Goal: Task Accomplishment & Management: Manage account settings

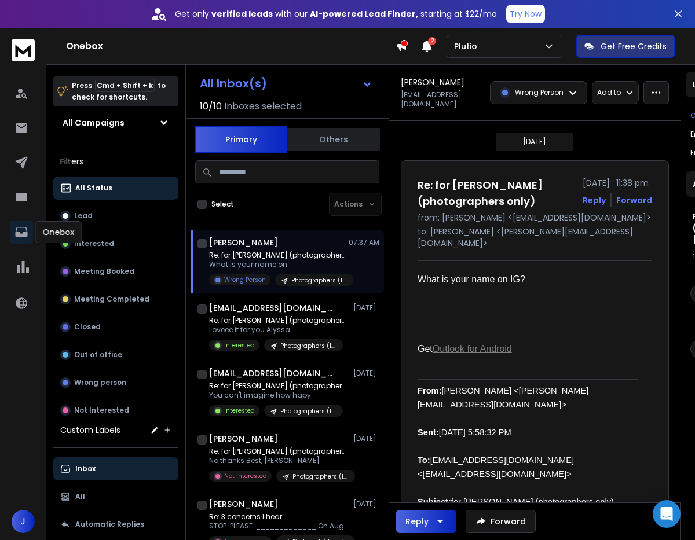
click at [17, 226] on icon at bounding box center [21, 232] width 14 height 14
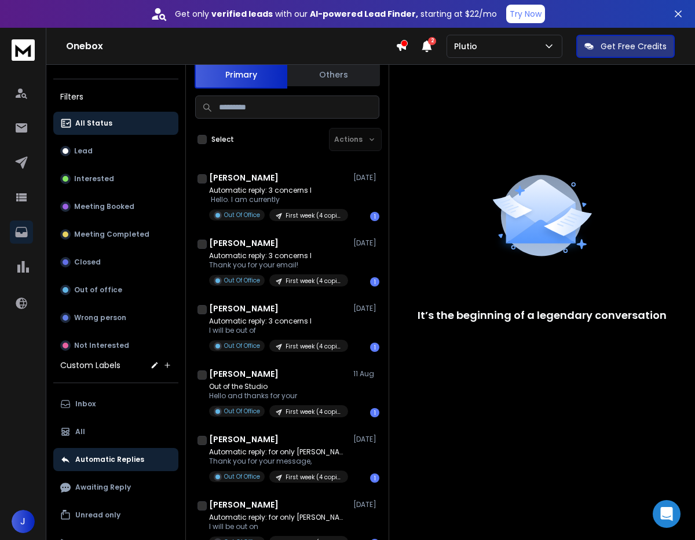
click at [118, 173] on button "Interested" at bounding box center [115, 178] width 125 height 23
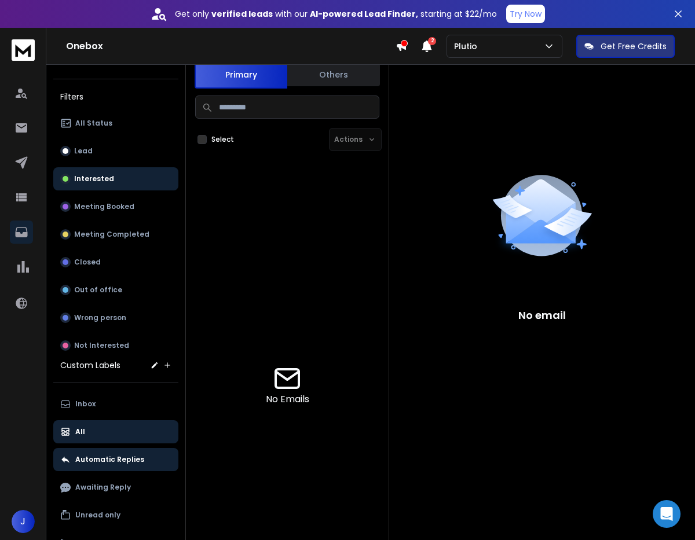
click at [130, 427] on button "All" at bounding box center [115, 431] width 125 height 23
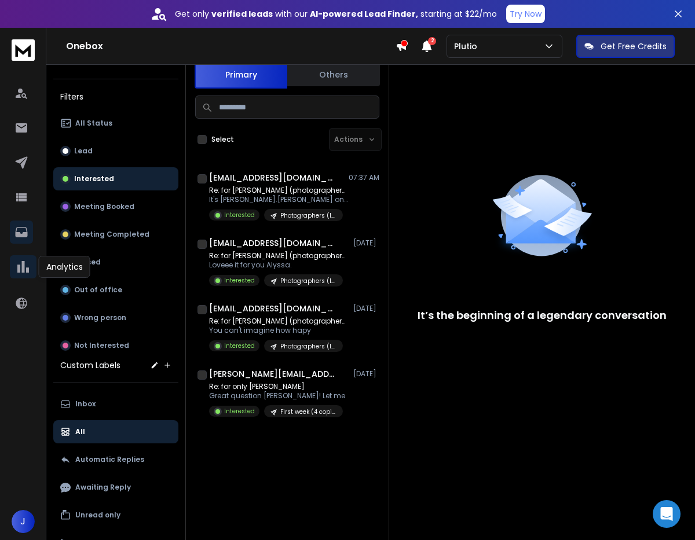
click at [33, 272] on link at bounding box center [23, 267] width 27 height 27
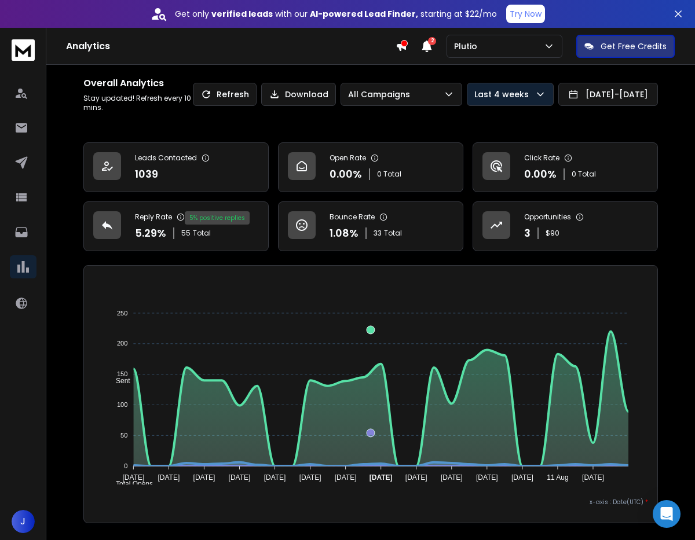
click at [490, 100] on p "Last 4 weeks" at bounding box center [503, 95] width 59 height 12
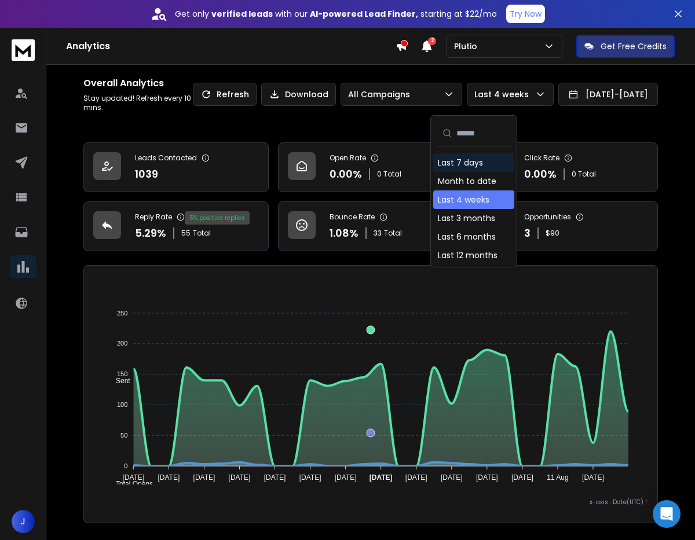
click at [457, 166] on div "Last 7 days" at bounding box center [460, 163] width 45 height 12
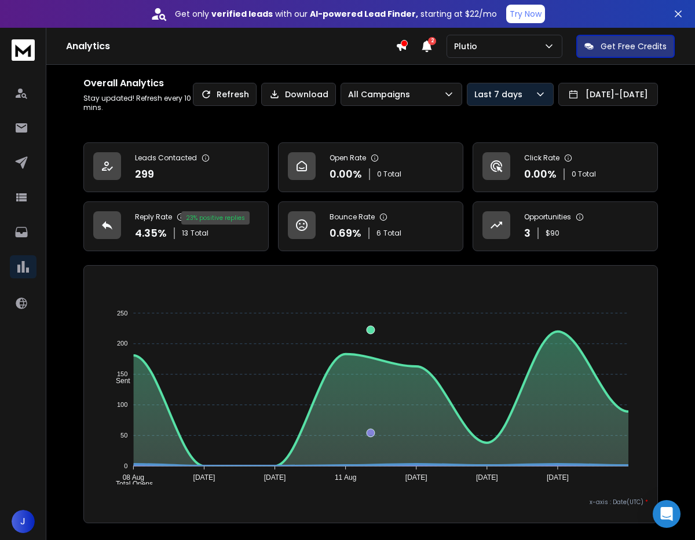
click at [467, 106] on button "Last 7 days" at bounding box center [510, 94] width 87 height 23
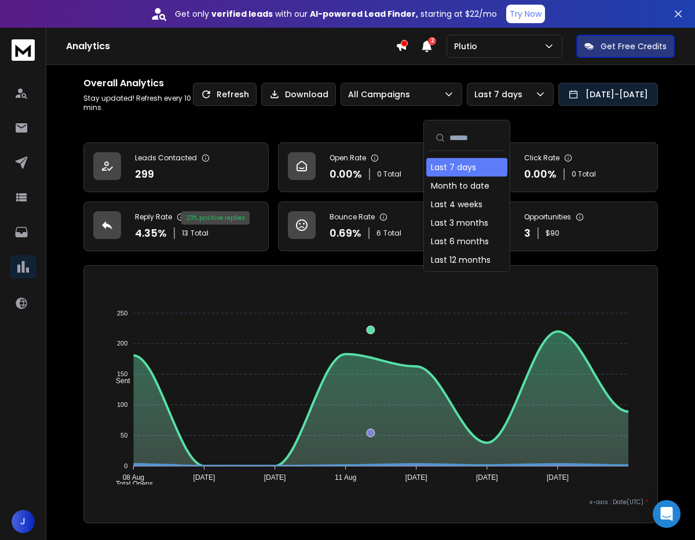
click at [558, 106] on button "[DATE] - [DATE]" at bounding box center [608, 94] width 100 height 23
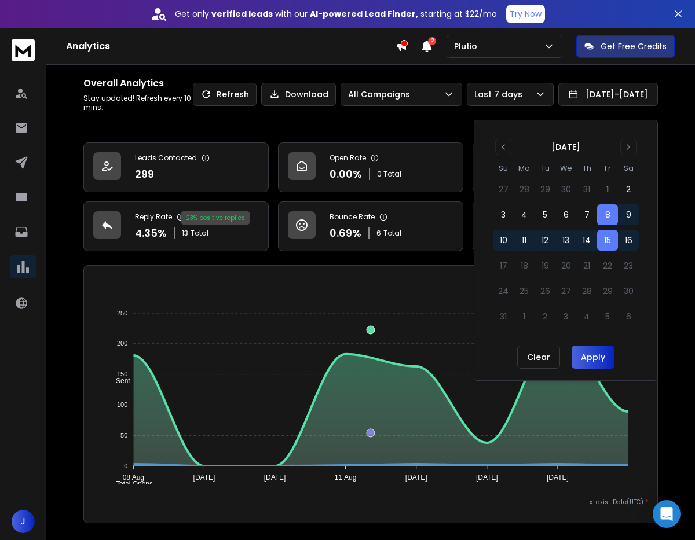
click at [565, 239] on button "13" at bounding box center [565, 240] width 21 height 21
click at [625, 235] on button "16" at bounding box center [628, 240] width 21 height 21
drag, startPoint x: 606, startPoint y: 218, endPoint x: 580, endPoint y: 242, distance: 35.7
click at [578, 244] on tbody "27 28 29 30 31 1 2 3 4 5 6 7 8 9 10 11 12 13 14 15 16 17 18 19 20 21 22 23 24 2…" at bounding box center [566, 250] width 146 height 153
click at [547, 246] on button "12" at bounding box center [545, 240] width 21 height 21
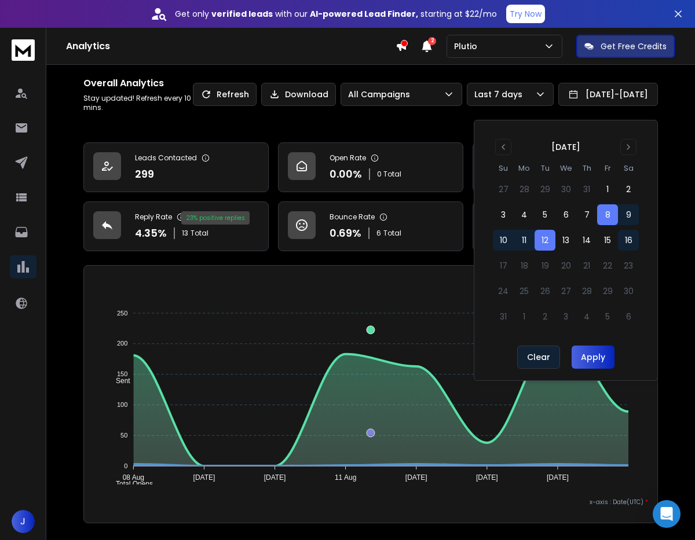
click at [550, 344] on div "[DATE] Su Mo Tu We Th Fr Sa 27 28 29 30 31 1 2 3 4 5 6 7 8 9 10 11 12 13 14 15 …" at bounding box center [565, 250] width 183 height 260
drag, startPoint x: 547, startPoint y: 355, endPoint x: 549, endPoint y: 321, distance: 33.7
click at [547, 354] on button "Clear" at bounding box center [538, 357] width 43 height 23
click at [565, 240] on button "13" at bounding box center [565, 240] width 21 height 21
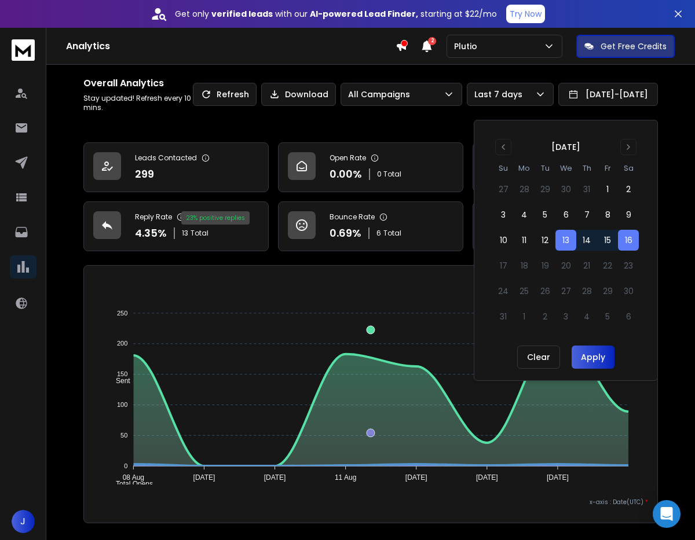
click at [580, 351] on button "Apply" at bounding box center [593, 357] width 43 height 23
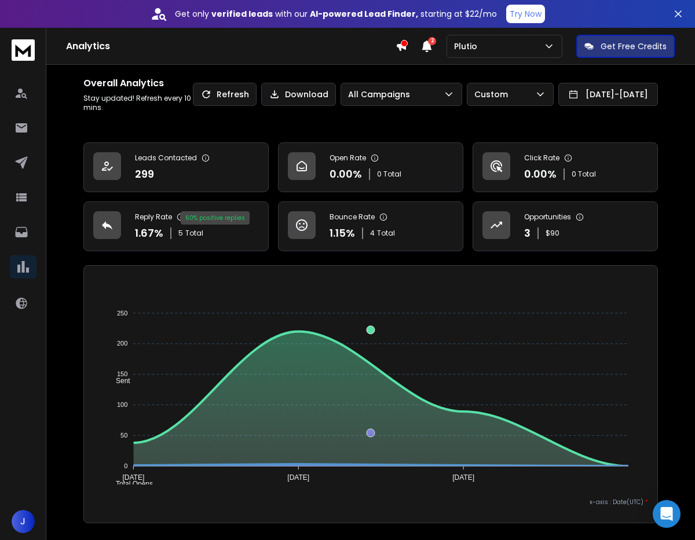
click at [379, 238] on span "Total" at bounding box center [386, 233] width 18 height 9
click at [21, 153] on link at bounding box center [21, 162] width 23 height 23
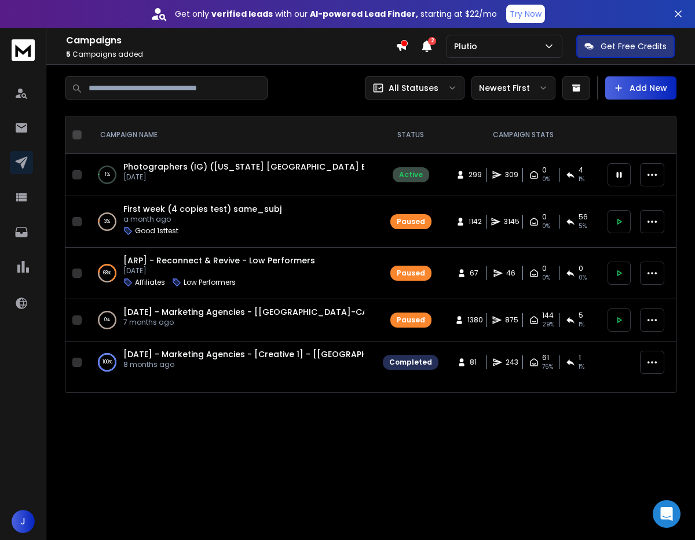
click at [176, 171] on span "Photographers (IG) ([US_STATE] [GEOGRAPHIC_DATA] Broad)" at bounding box center [257, 167] width 268 height 12
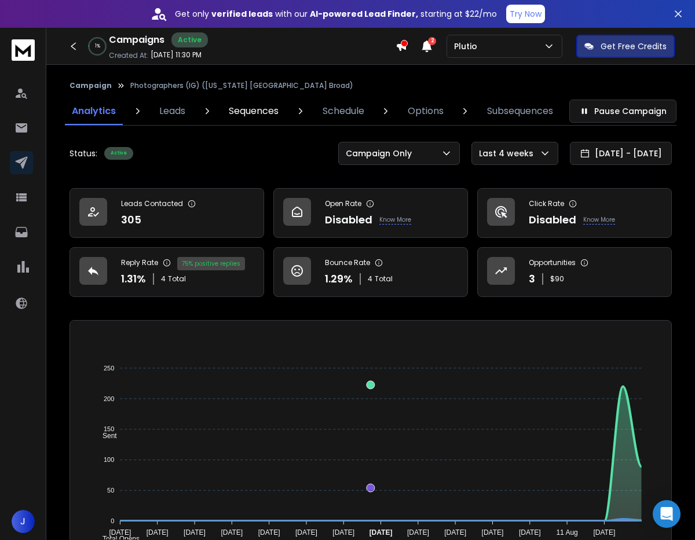
click at [238, 105] on p "Sequences" at bounding box center [254, 111] width 50 height 14
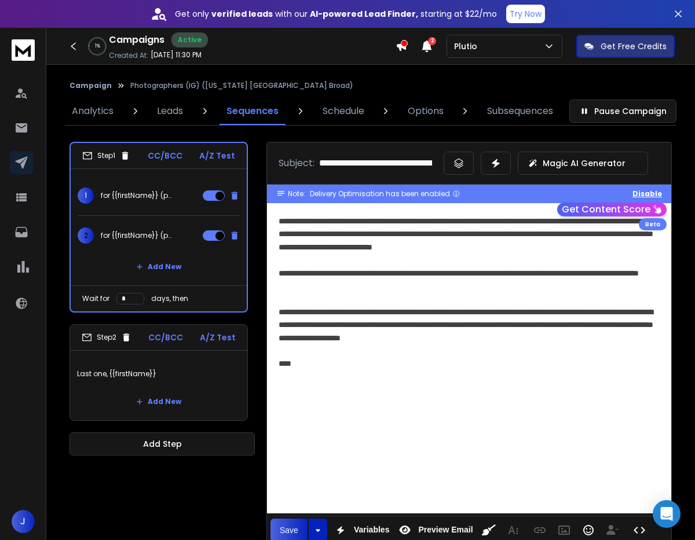
click at [129, 378] on p "Last one, {{firstName}}" at bounding box center [158, 374] width 163 height 32
type input "**********"
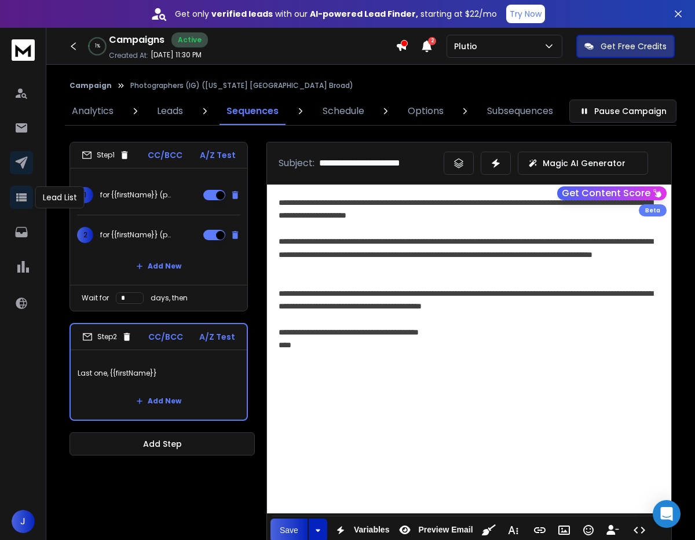
click at [24, 204] on icon at bounding box center [21, 198] width 14 height 14
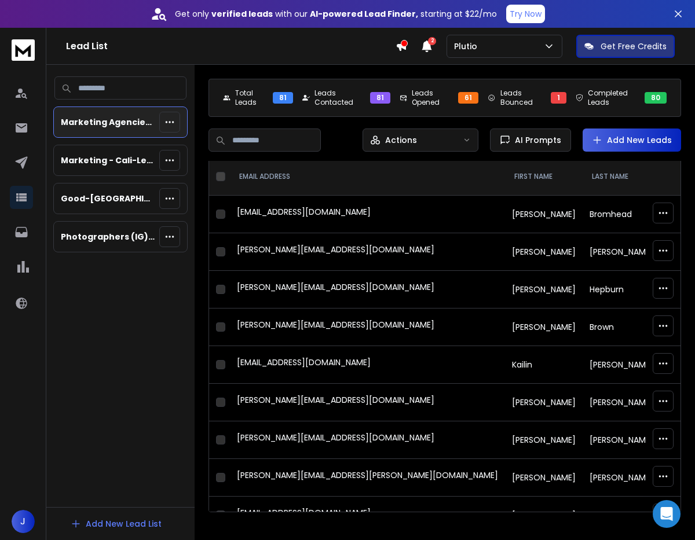
click at [34, 243] on div at bounding box center [23, 235] width 27 height 28
click at [74, 232] on p "Photographers (IG) ([US_STATE] [GEOGRAPHIC_DATA] Broad)" at bounding box center [108, 237] width 94 height 12
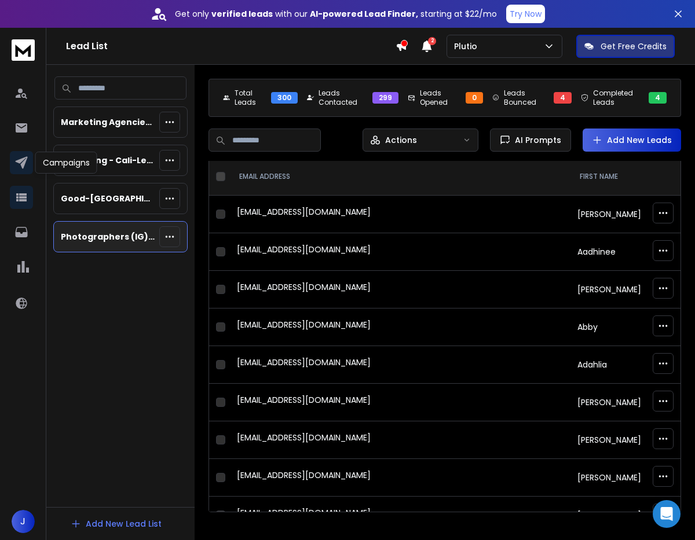
click at [19, 171] on link at bounding box center [21, 162] width 23 height 23
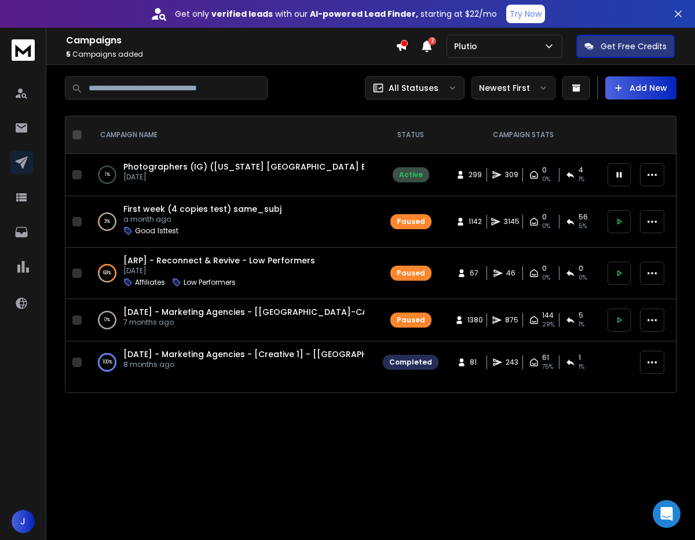
click at [180, 160] on td "1 % Photographers (IG) ([US_STATE] [GEOGRAPHIC_DATA] Broad) [DATE]" at bounding box center [231, 175] width 290 height 42
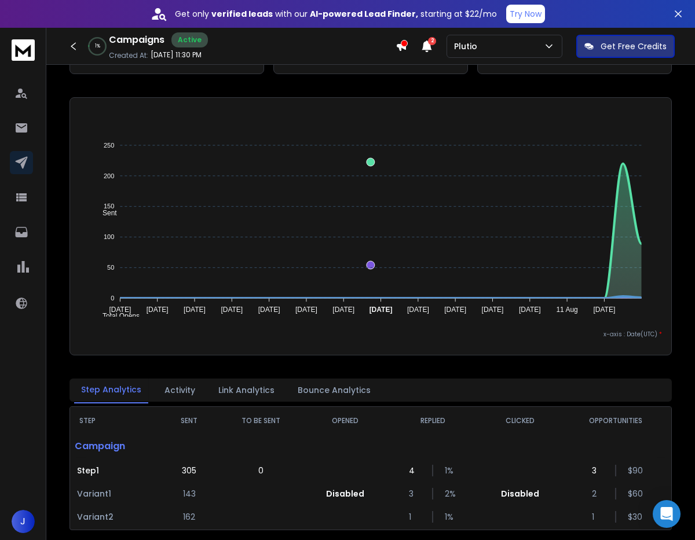
scroll to position [234, 0]
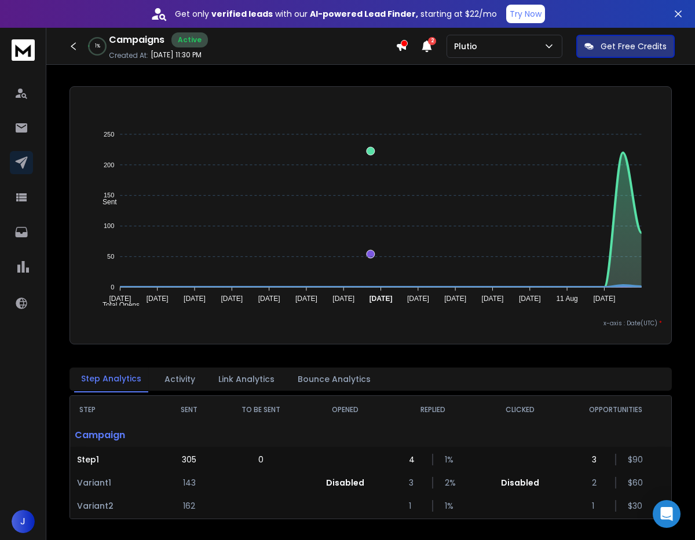
click at [103, 483] on p "Variant 1" at bounding box center [116, 483] width 78 height 12
click at [105, 502] on p "Variant 2" at bounding box center [116, 506] width 78 height 12
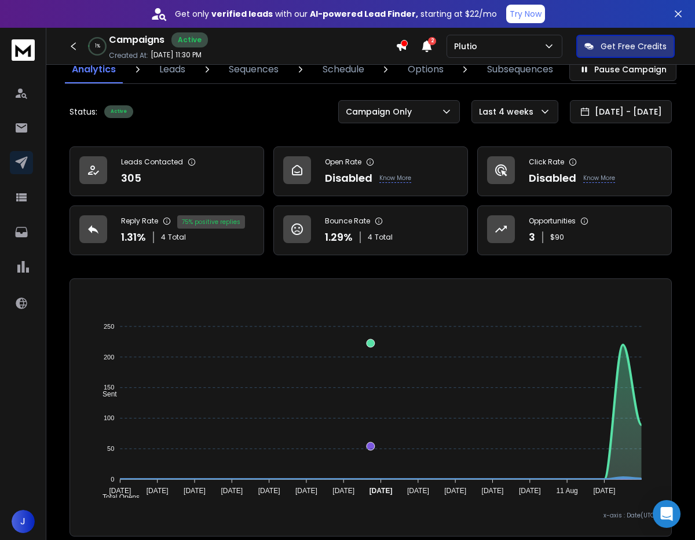
scroll to position [0, 0]
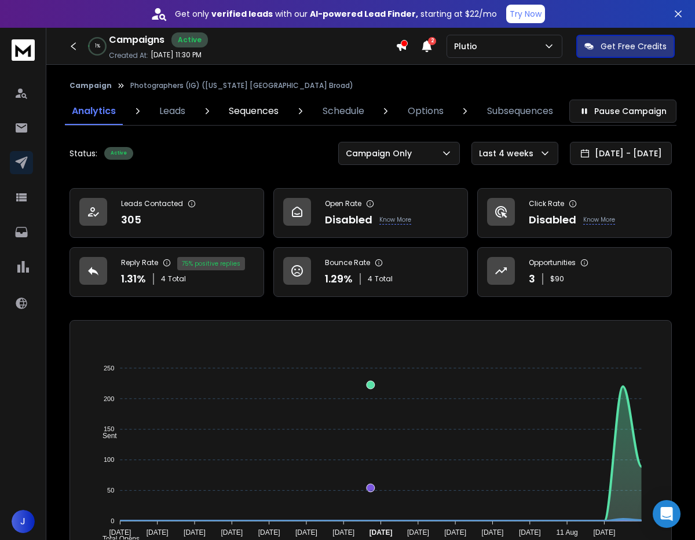
click at [262, 117] on p "Sequences" at bounding box center [254, 111] width 50 height 14
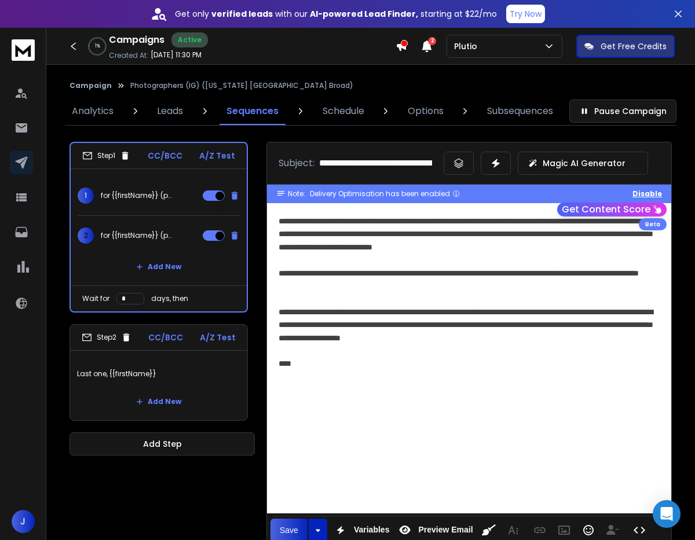
click at [138, 196] on p "for {{firstName}} (photographers only)" at bounding box center [138, 195] width 74 height 9
click at [135, 237] on p "for {{firstName}} (photographers only)" at bounding box center [138, 235] width 74 height 9
click at [127, 192] on p "for {{firstName}} (photographers only)" at bounding box center [138, 195] width 74 height 9
click at [134, 235] on p "for {{firstName}} (photographers only)" at bounding box center [138, 235] width 74 height 9
click at [127, 197] on p "for {{firstName}} (photographers only)" at bounding box center [138, 195] width 74 height 9
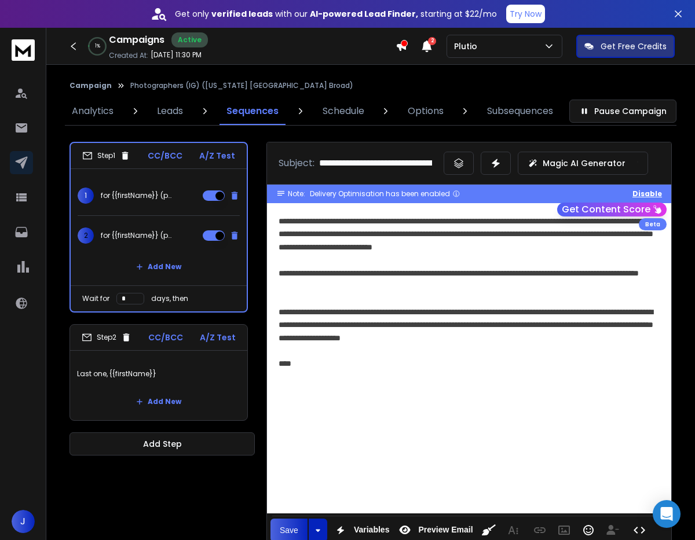
click at [142, 238] on p "for {{firstName}} (photographers only)" at bounding box center [138, 235] width 74 height 9
click at [141, 193] on p "for {{firstName}} (photographers only)" at bounding box center [138, 195] width 74 height 9
click at [145, 237] on p "for {{firstName}} (photographers only)" at bounding box center [138, 235] width 74 height 9
click at [159, 197] on p "for {{firstName}} (photographers only)" at bounding box center [138, 195] width 74 height 9
click at [160, 232] on p "for {{firstName}} (photographers only)" at bounding box center [138, 235] width 74 height 9
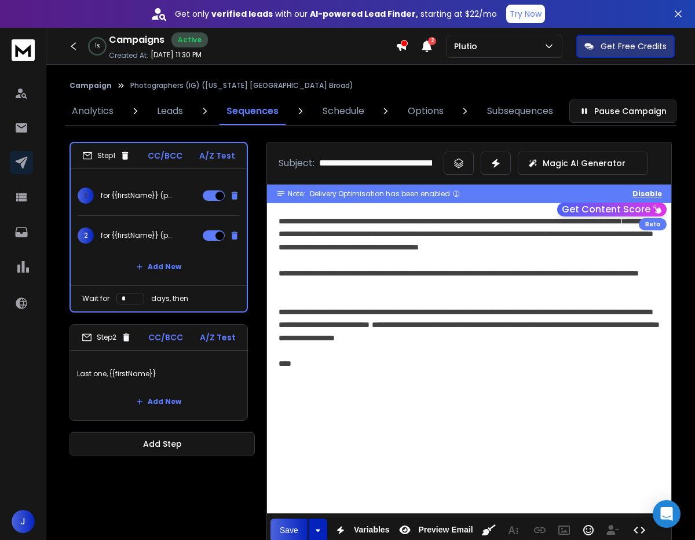
click at [152, 196] on p "for {{firstName}} (photographers only)" at bounding box center [138, 195] width 74 height 9
click at [100, 113] on p "Analytics" at bounding box center [93, 111] width 42 height 14
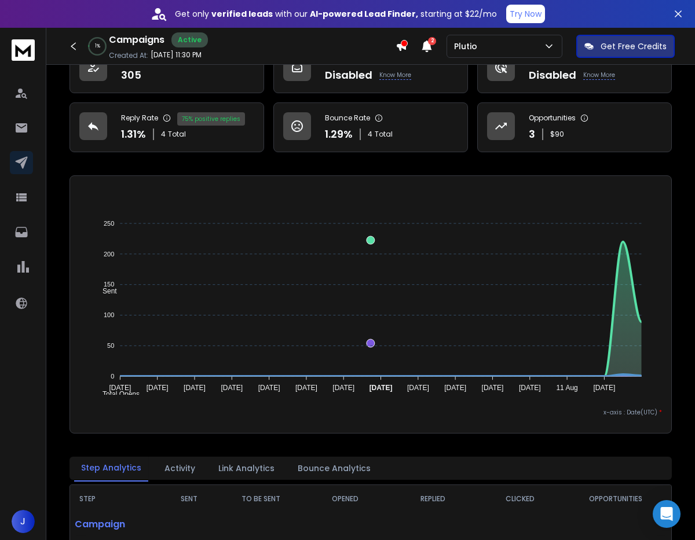
scroll to position [234, 0]
